Goal: Navigation & Orientation: Find specific page/section

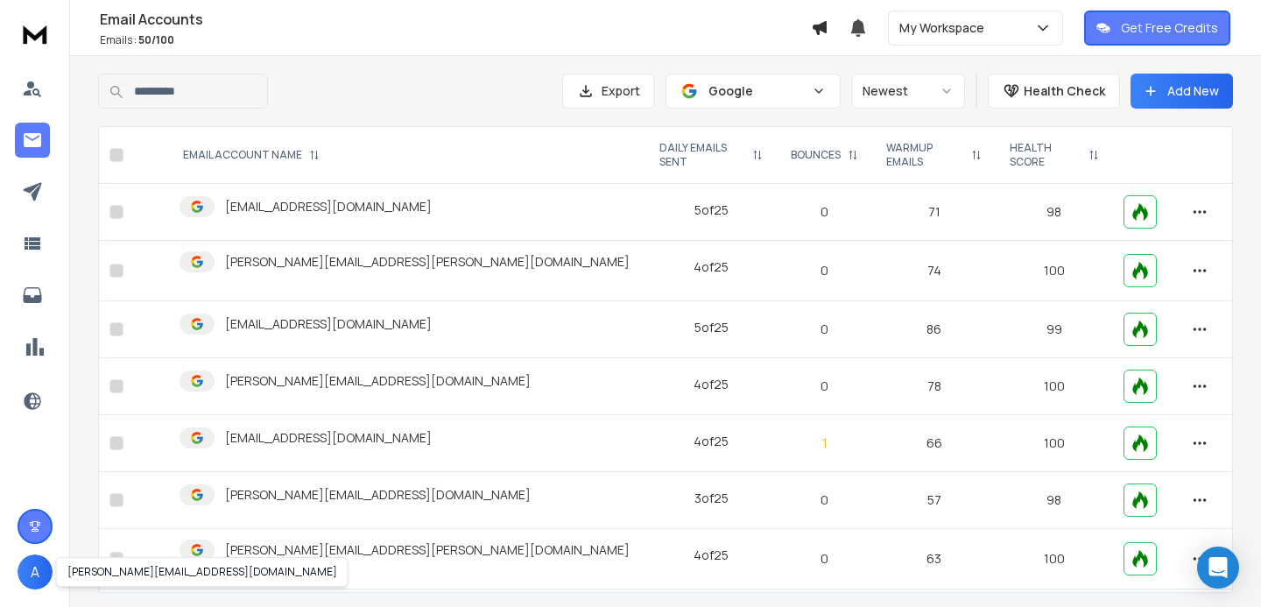
click at [41, 570] on span "A" at bounding box center [35, 571] width 35 height 35
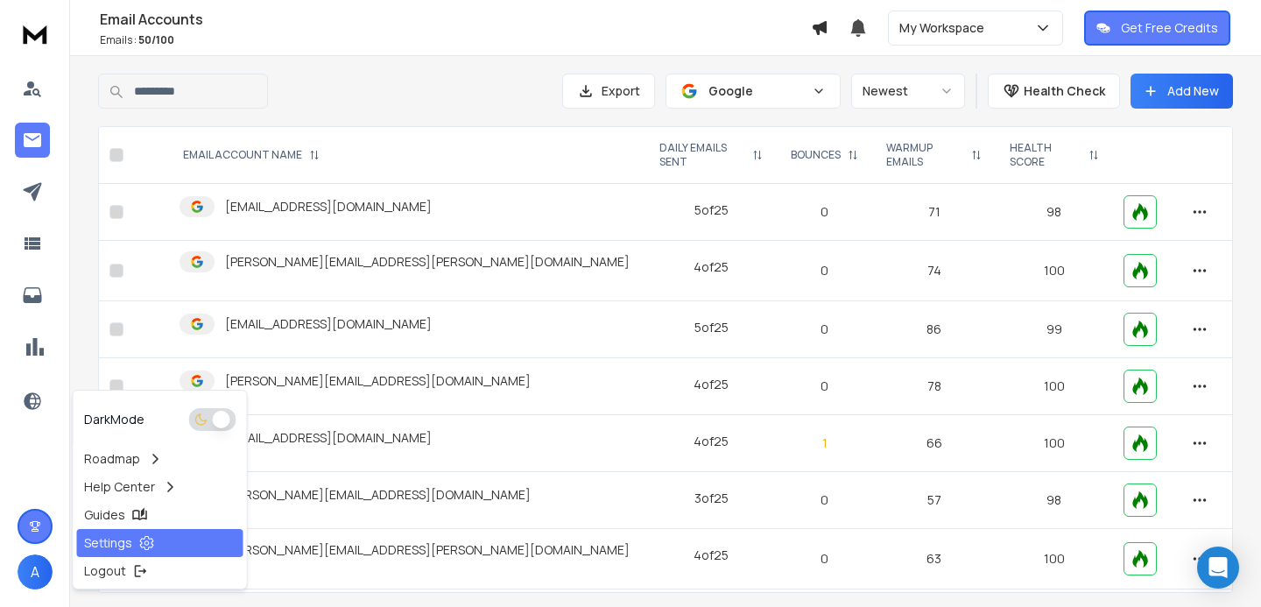
click at [152, 546] on icon at bounding box center [146, 542] width 13 height 13
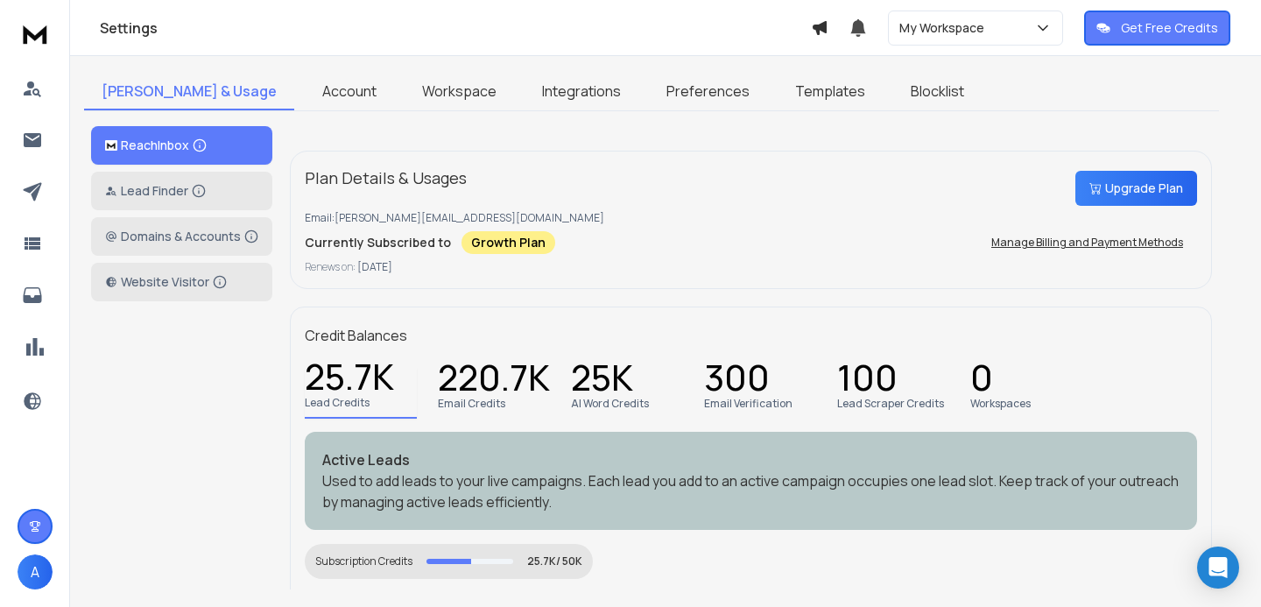
scroll to position [8, 0]
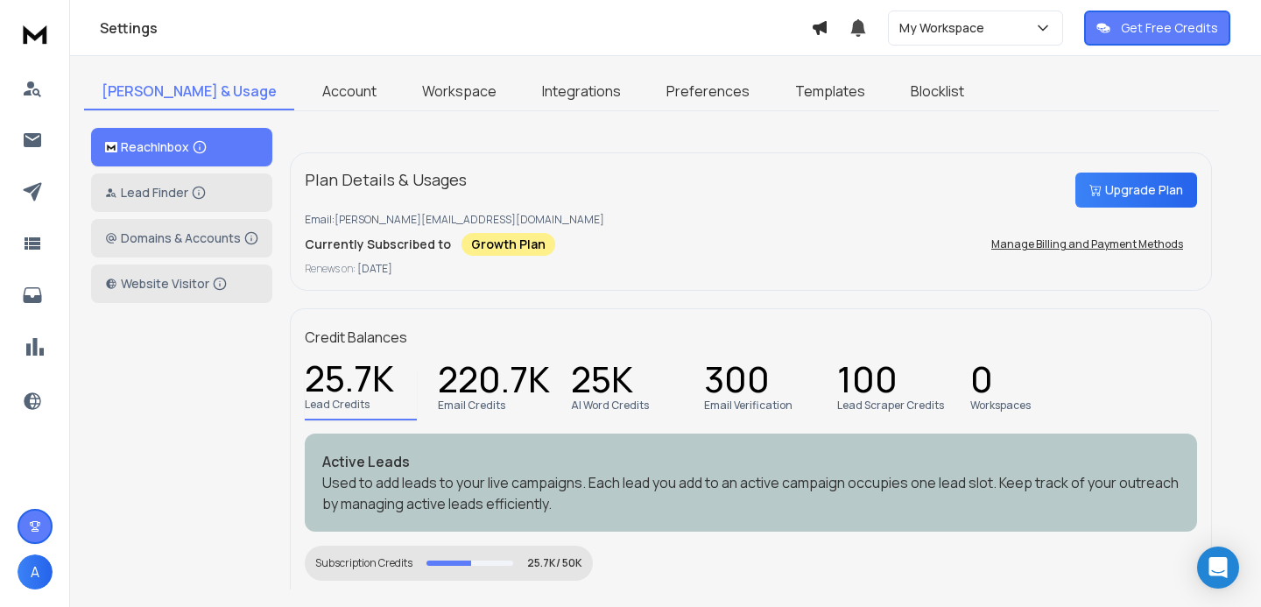
click at [1106, 244] on p "Manage Billing and Payment Methods" at bounding box center [1087, 244] width 192 height 14
click at [32, 35] on img at bounding box center [35, 34] width 35 height 32
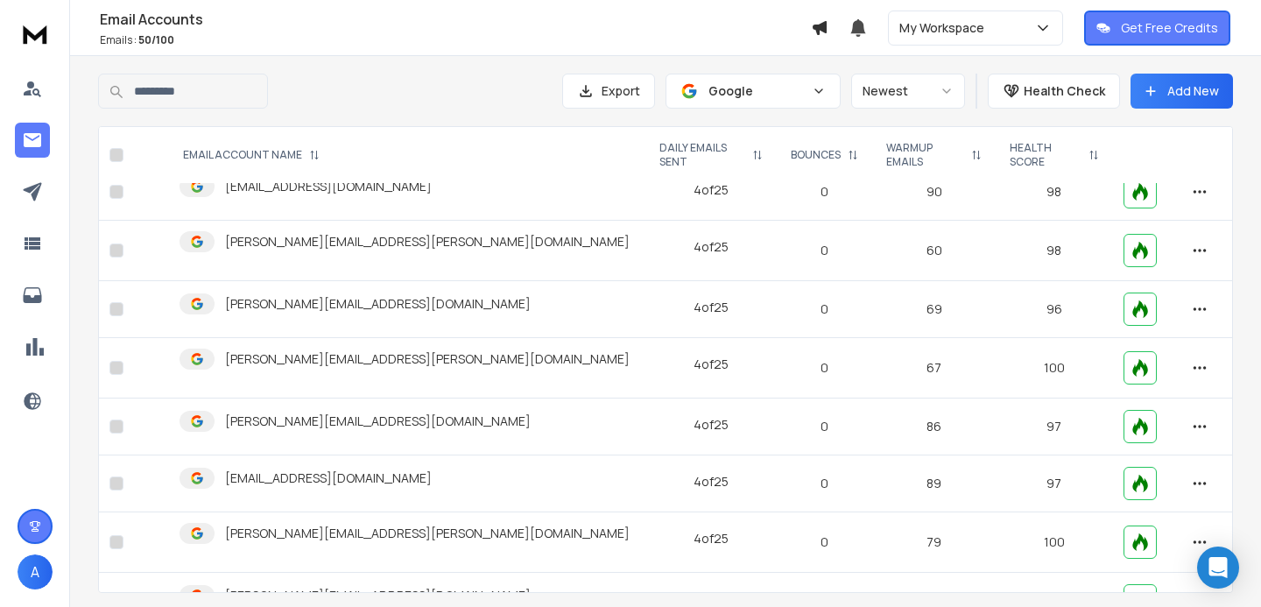
scroll to position [1479, 0]
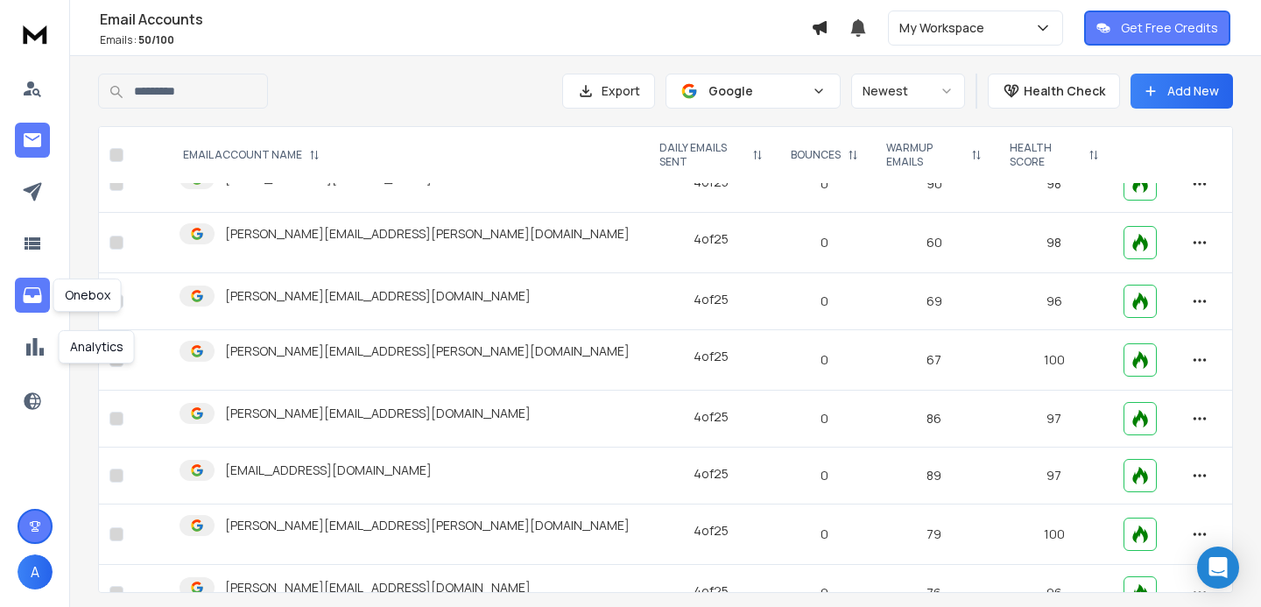
click at [35, 285] on icon at bounding box center [32, 295] width 21 height 21
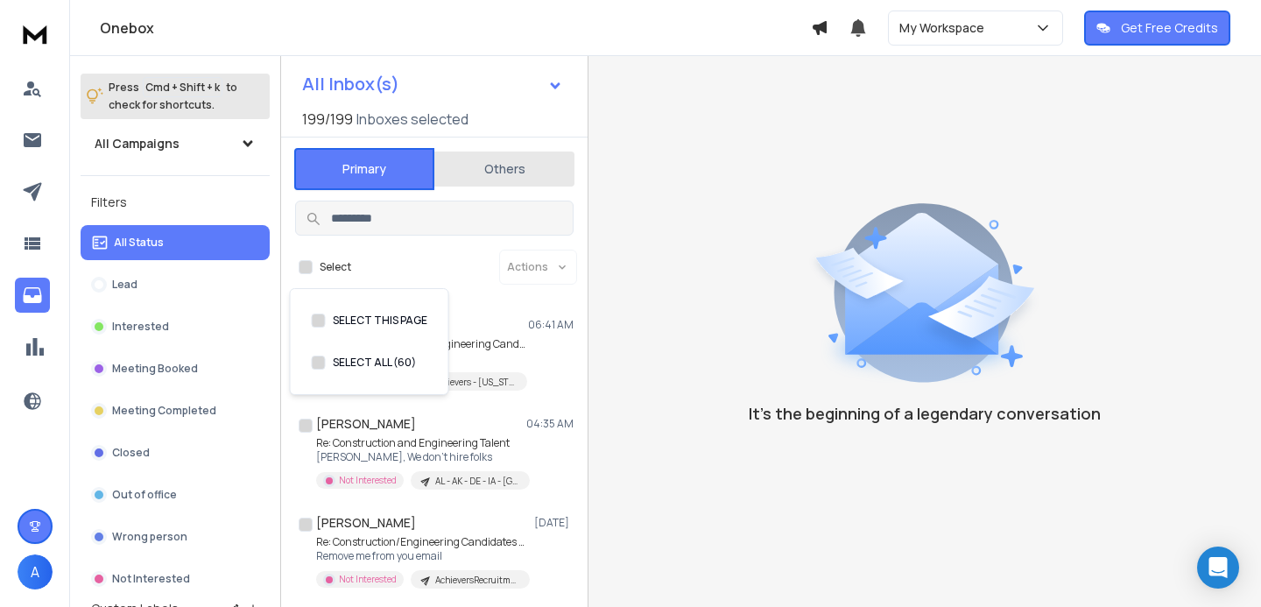
click at [427, 335] on div "SELECT THIS PAGE SELECT ALL (60)" at bounding box center [369, 341] width 137 height 91
click at [484, 342] on p "Re: Vetted Construction/Engineering Candidates Available" at bounding box center [421, 344] width 210 height 14
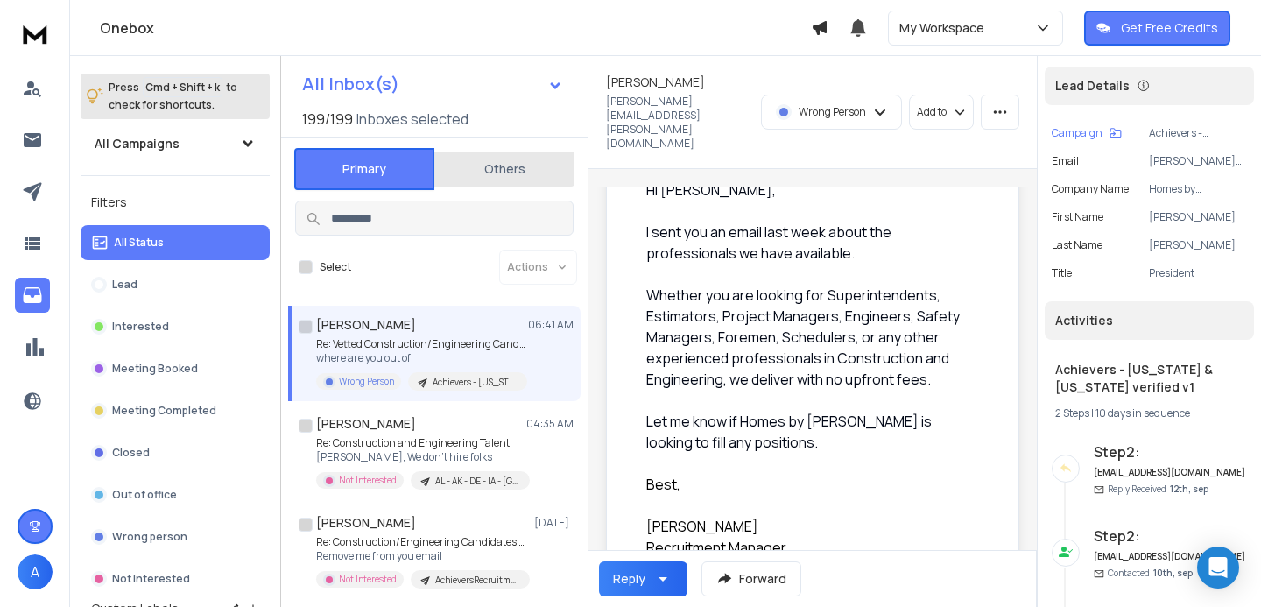
scroll to position [350, 0]
click at [34, 162] on div at bounding box center [35, 143] width 40 height 41
click at [39, 188] on icon at bounding box center [32, 191] width 18 height 18
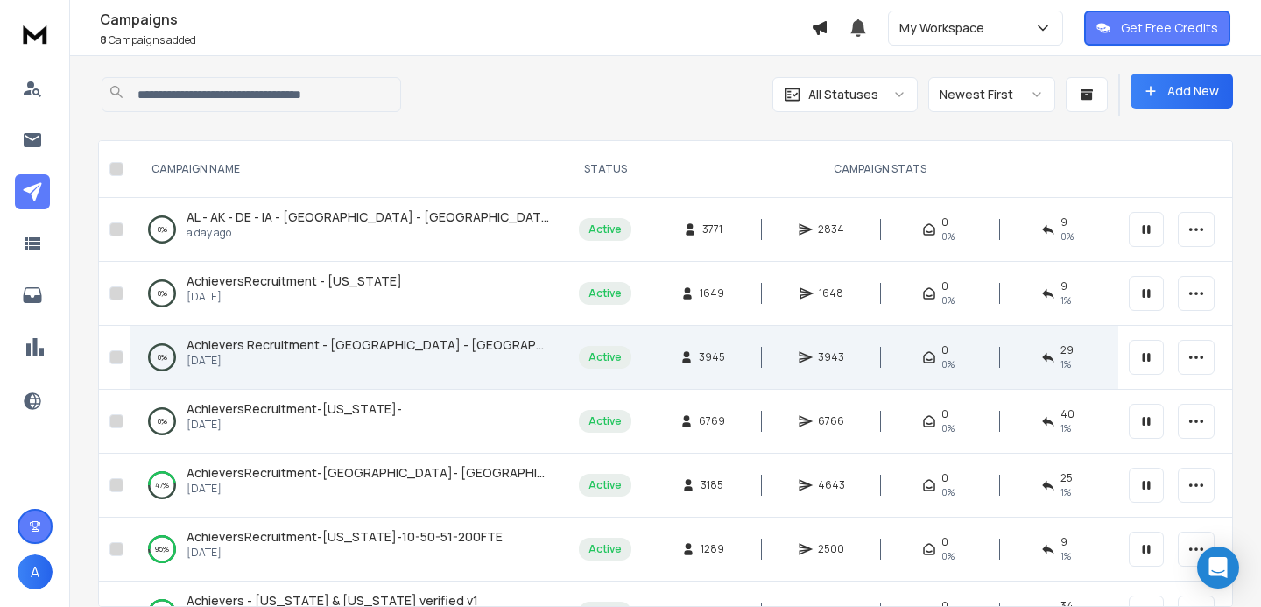
scroll to position [116, 0]
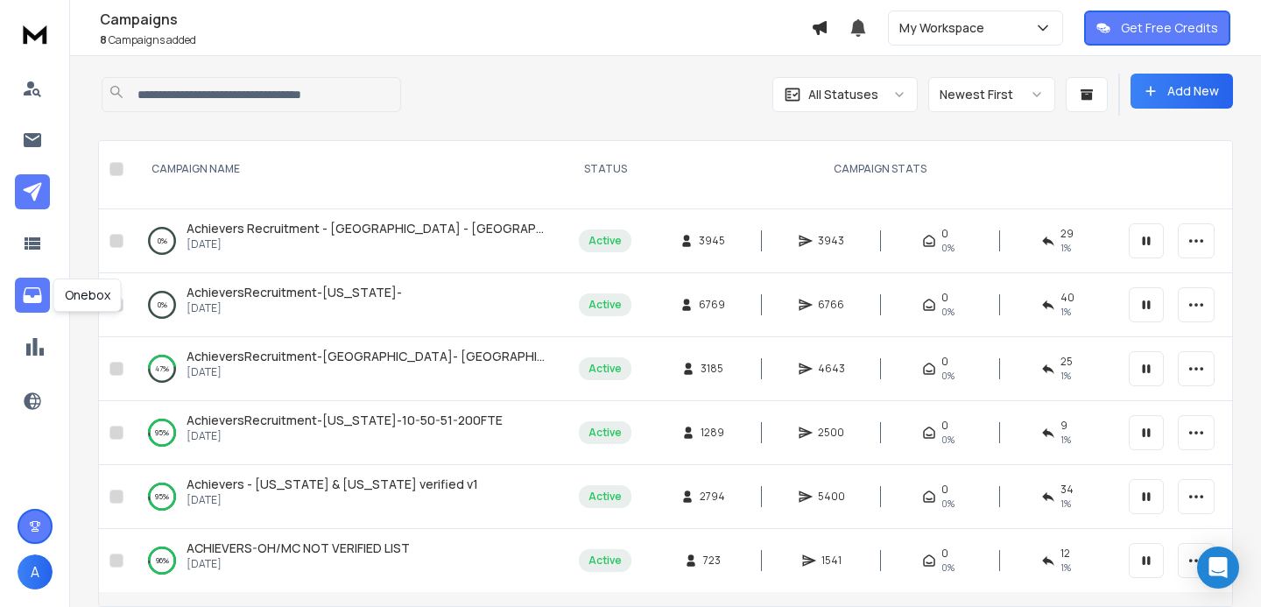
click at [48, 290] on body "Your warmest leads are on your site – Turn visits into conversations Reach Out …" at bounding box center [630, 303] width 1261 height 607
click at [32, 292] on icon at bounding box center [32, 295] width 21 height 21
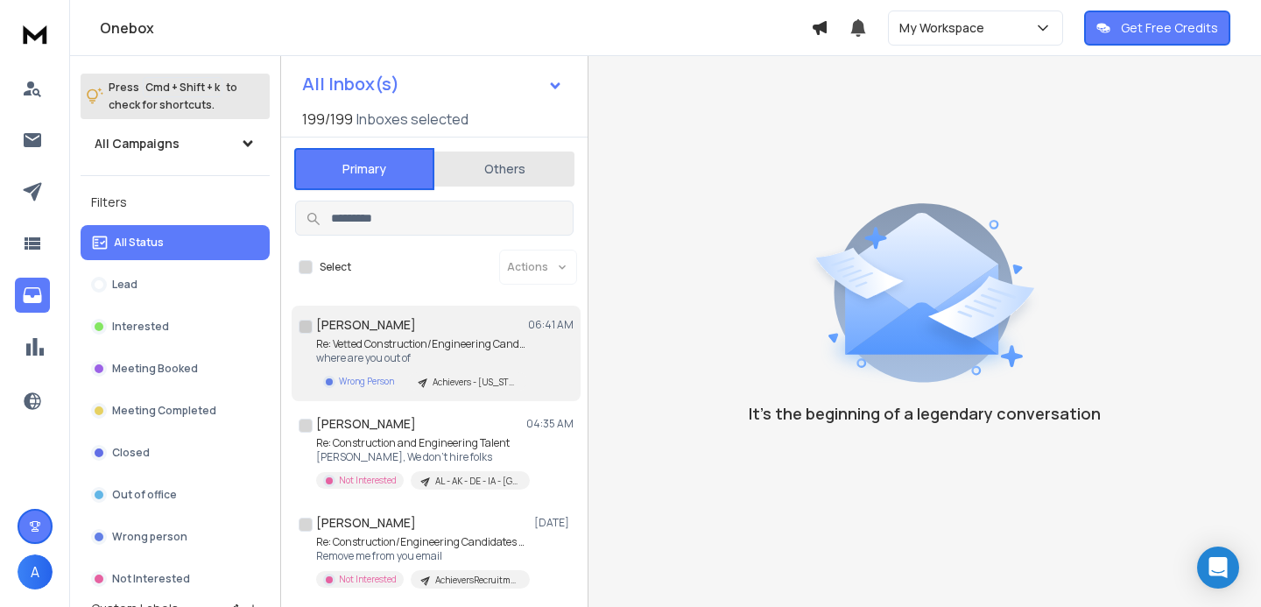
click at [494, 351] on p "where are you out of" at bounding box center [421, 358] width 210 height 14
